Goal: Task Accomplishment & Management: Manage account settings

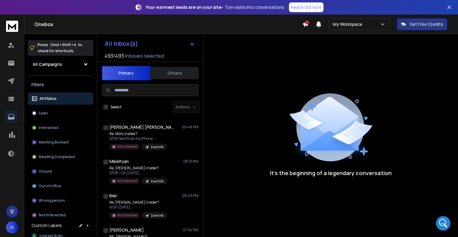
click at [182, 81] on div "Primary Others Select Actions [PERSON_NAME] [PERSON_NAME] 09:48 PM Re: Mimi ins…" at bounding box center [150, 180] width 106 height 227
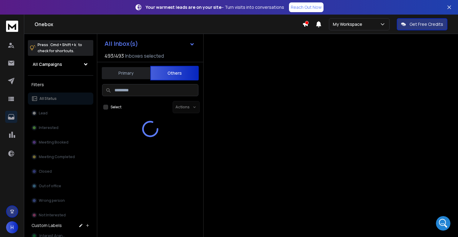
click at [174, 77] on button "Others" at bounding box center [174, 73] width 49 height 15
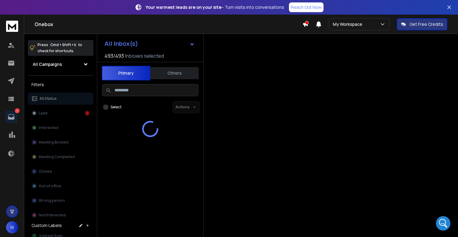
click at [137, 76] on button "Primary" at bounding box center [126, 73] width 49 height 15
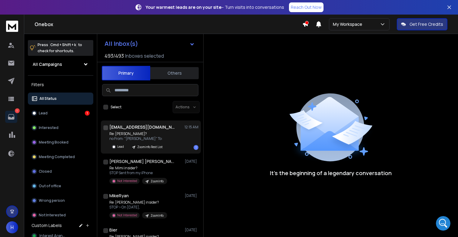
click at [162, 127] on h1 "[EMAIL_ADDRESS][DOMAIN_NAME]" at bounding box center [142, 127] width 67 height 6
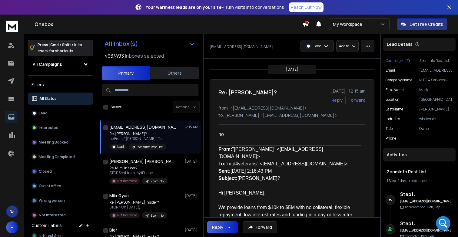
click at [176, 73] on button "Others" at bounding box center [174, 72] width 49 height 13
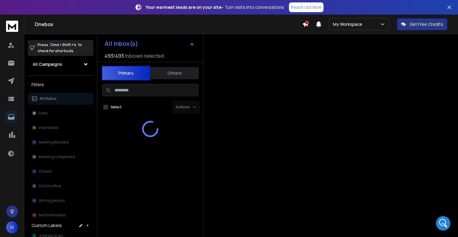
click at [143, 72] on button "Primary" at bounding box center [126, 73] width 49 height 15
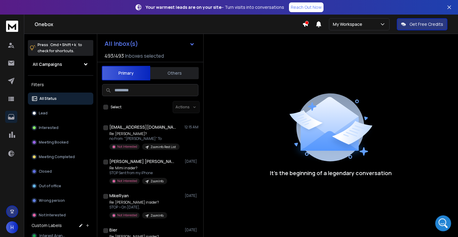
click at [437, 227] on div "Open Intercom Messenger" at bounding box center [443, 222] width 20 height 20
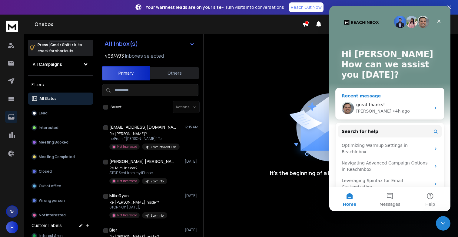
click at [377, 89] on div "Recent message great thanks! [PERSON_NAME] • 4h ago" at bounding box center [390, 104] width 109 height 32
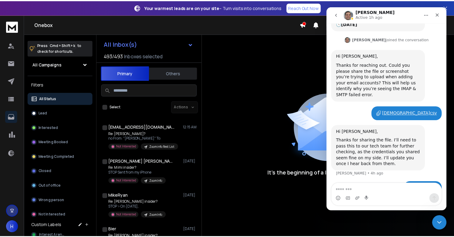
scroll to position [87, 0]
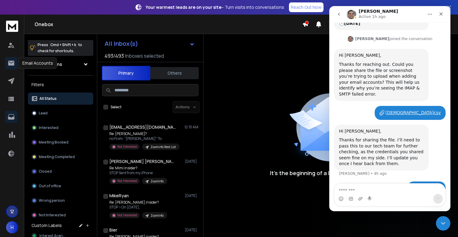
click at [12, 58] on link at bounding box center [11, 63] width 12 height 12
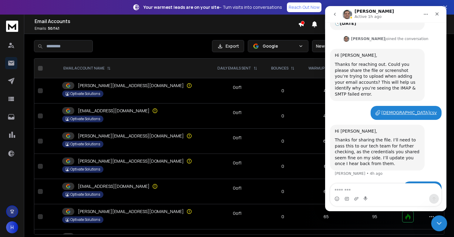
click at [445, 222] on html at bounding box center [438, 222] width 15 height 15
click at [439, 219] on icon "Close Intercom Messenger" at bounding box center [437, 222] width 7 height 7
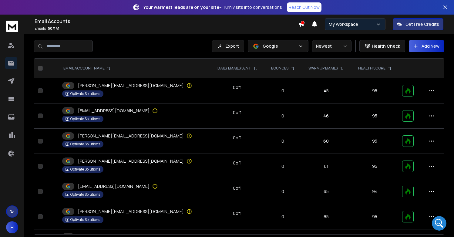
click at [356, 22] on p "My Workspace" at bounding box center [345, 24] width 32 height 6
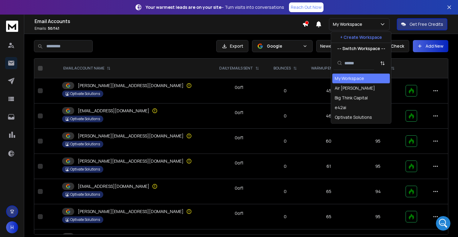
click at [344, 79] on div "My Workspace" at bounding box center [349, 78] width 29 height 6
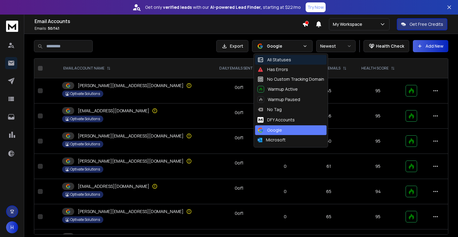
click at [274, 50] on div "Google" at bounding box center [282, 46] width 61 height 12
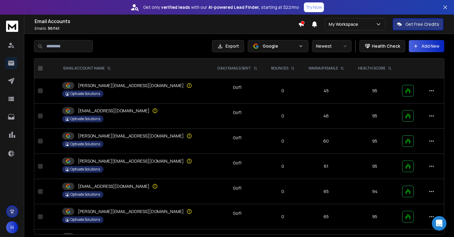
click at [274, 50] on div "Google" at bounding box center [278, 46] width 61 height 12
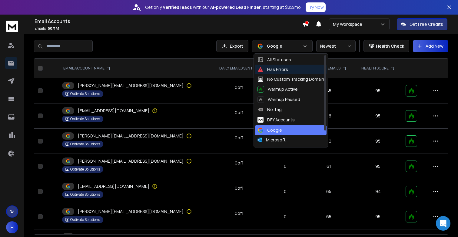
click at [276, 71] on div "Has Errors" at bounding box center [273, 69] width 31 height 6
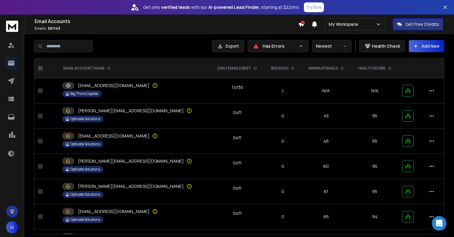
click at [278, 46] on p "Has Errors" at bounding box center [279, 46] width 33 height 6
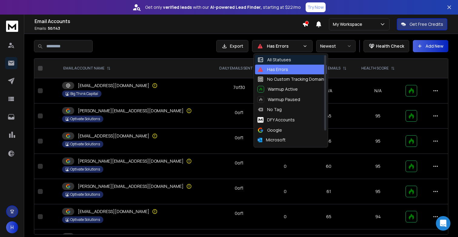
click at [279, 59] on div "All Statuses" at bounding box center [275, 60] width 34 height 6
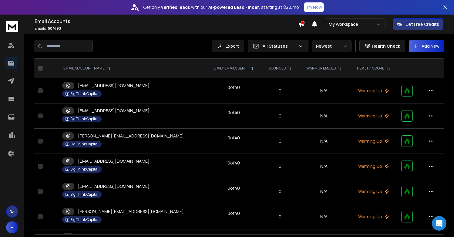
click at [277, 50] on div "All Statuses" at bounding box center [278, 46] width 61 height 12
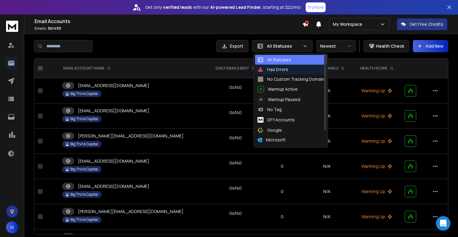
click at [273, 69] on div "Has Errors" at bounding box center [273, 69] width 31 height 6
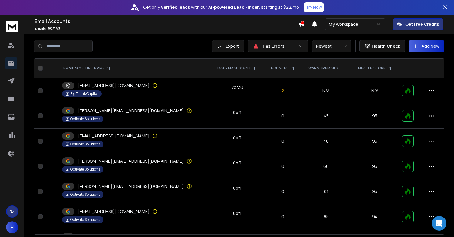
click at [279, 45] on p "Has Errors" at bounding box center [279, 46] width 33 height 6
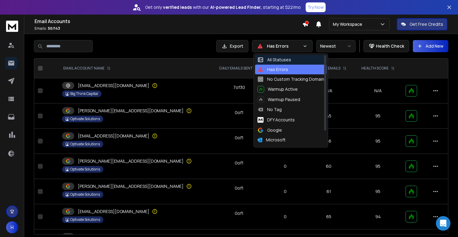
click at [276, 62] on div "All Statuses" at bounding box center [275, 60] width 34 height 6
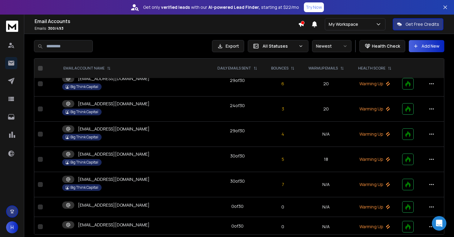
scroll to position [5386, 0]
